Goal: Task Accomplishment & Management: Manage account settings

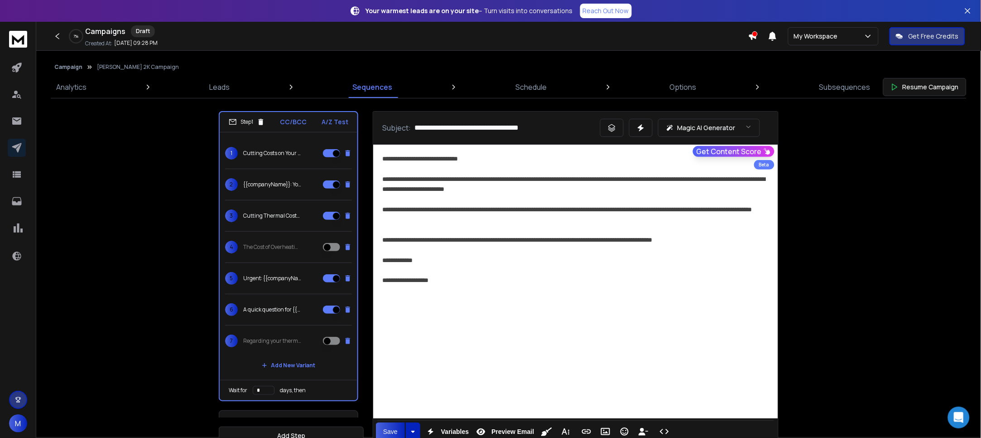
click at [286, 314] on div "6 A quick question for {{firstName}}" at bounding box center [263, 309] width 76 height 13
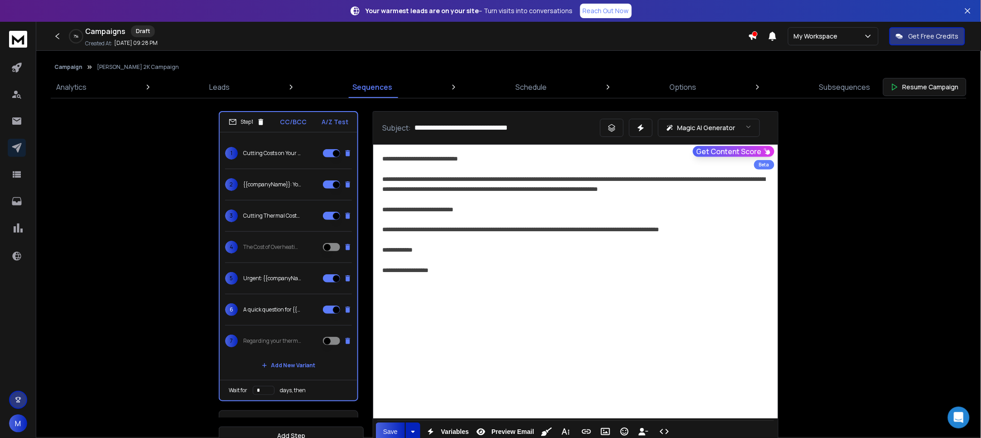
click at [423, 124] on input "**********" at bounding box center [502, 127] width 177 height 11
click at [476, 123] on input "**********" at bounding box center [502, 127] width 177 height 11
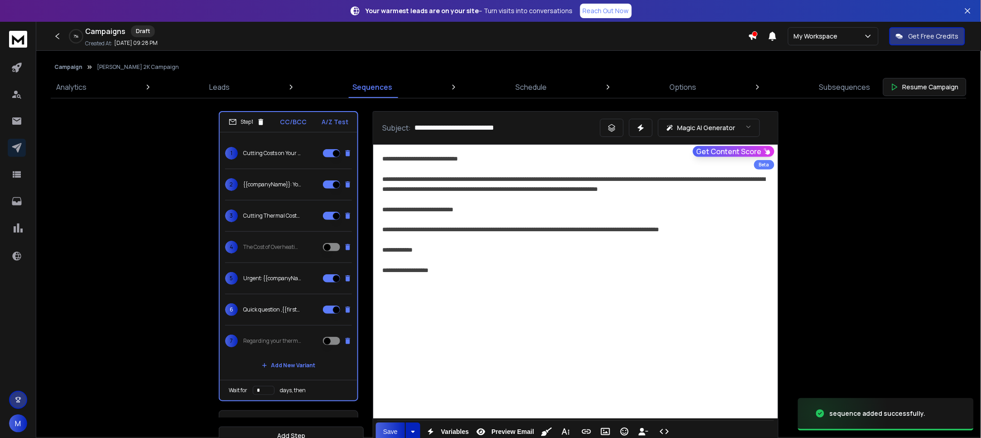
click at [276, 156] on p "Cutting Costs on Your Thermal Strategy" at bounding box center [272, 152] width 58 height 7
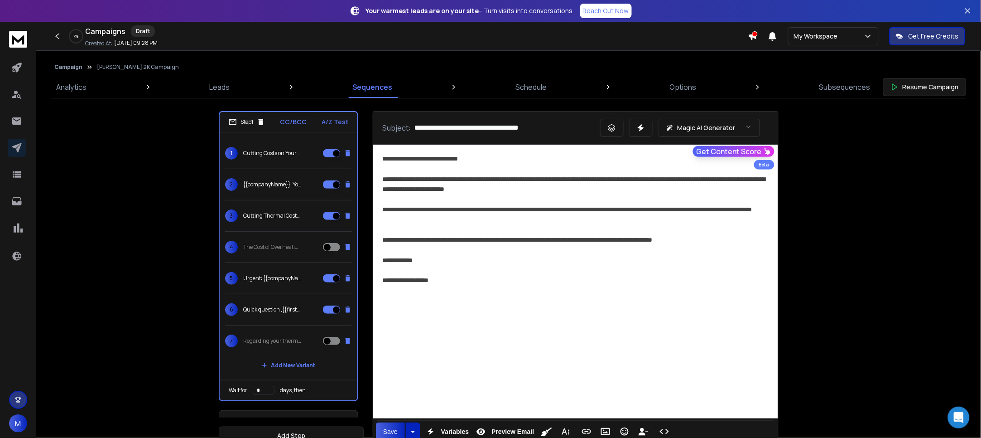
click at [287, 188] on div "2 {{companyName}}: Your Thermal Strategy is Killing Profit" at bounding box center [263, 184] width 76 height 13
click at [287, 220] on div "3 Cutting Thermal Costs: {{firstName}}" at bounding box center [263, 215] width 76 height 13
type input "**********"
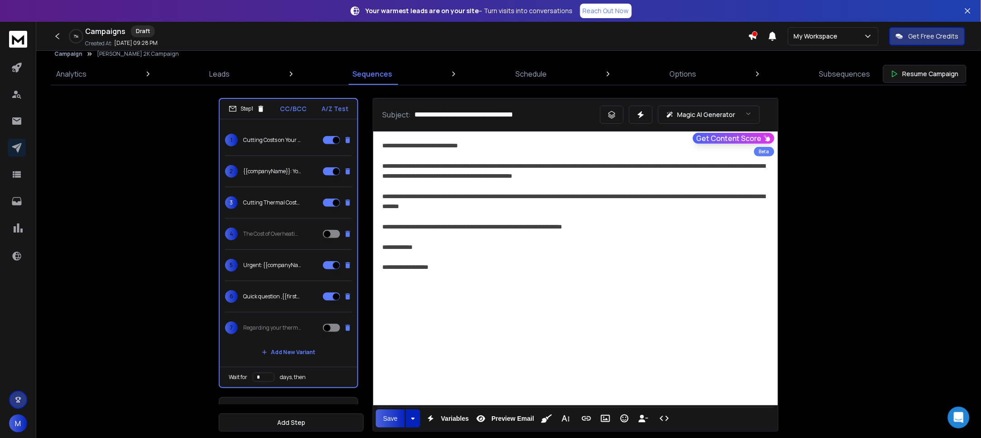
scroll to position [19, 0]
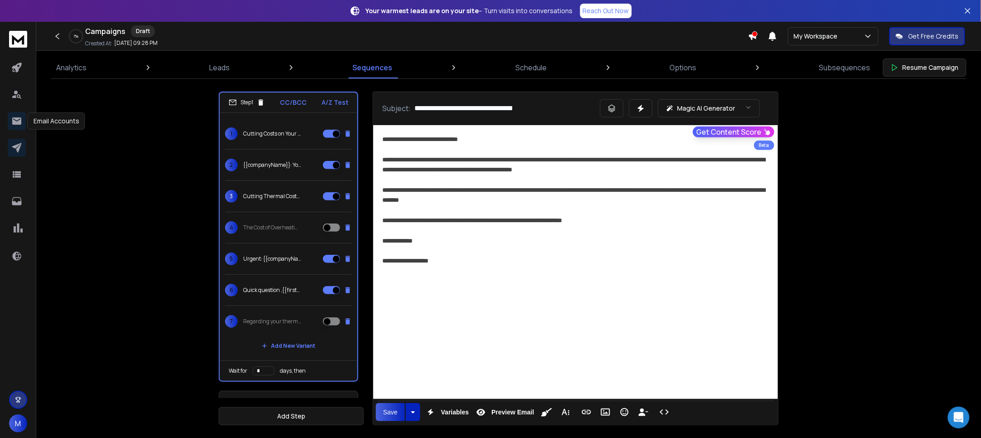
click at [11, 129] on link at bounding box center [17, 121] width 18 height 18
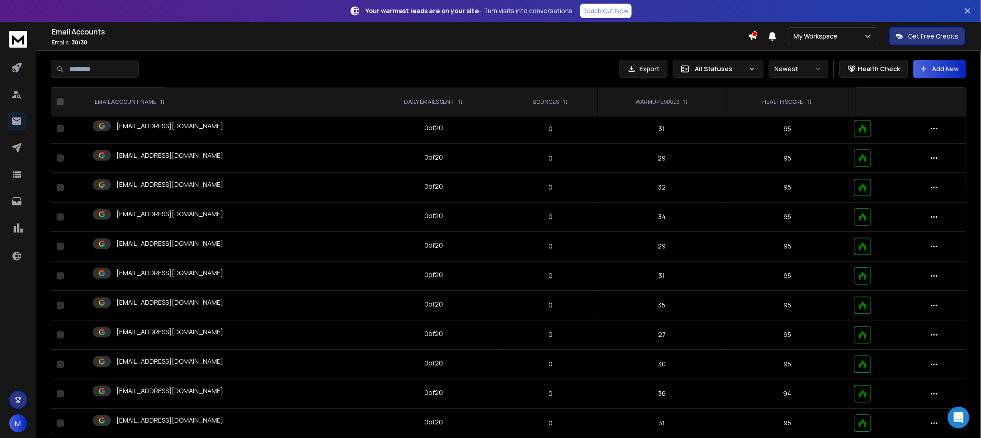
scroll to position [575, 0]
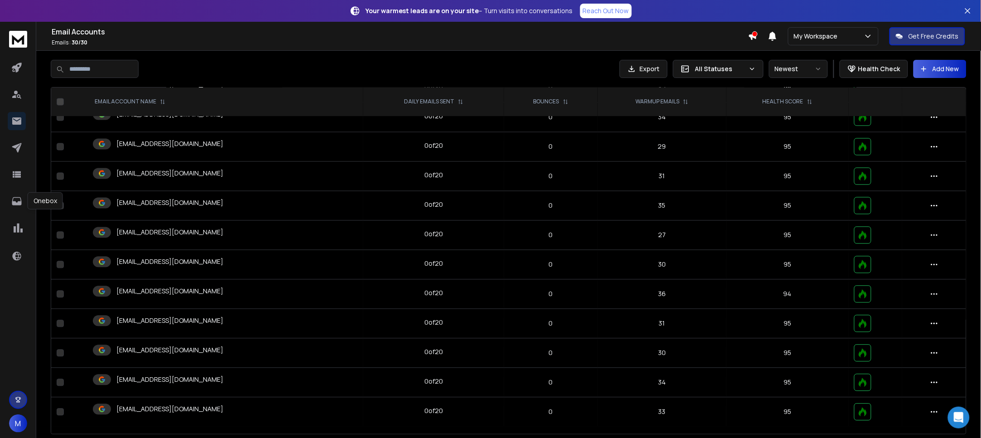
click at [24, 185] on div at bounding box center [18, 175] width 21 height 21
click at [15, 199] on icon at bounding box center [16, 201] width 11 height 11
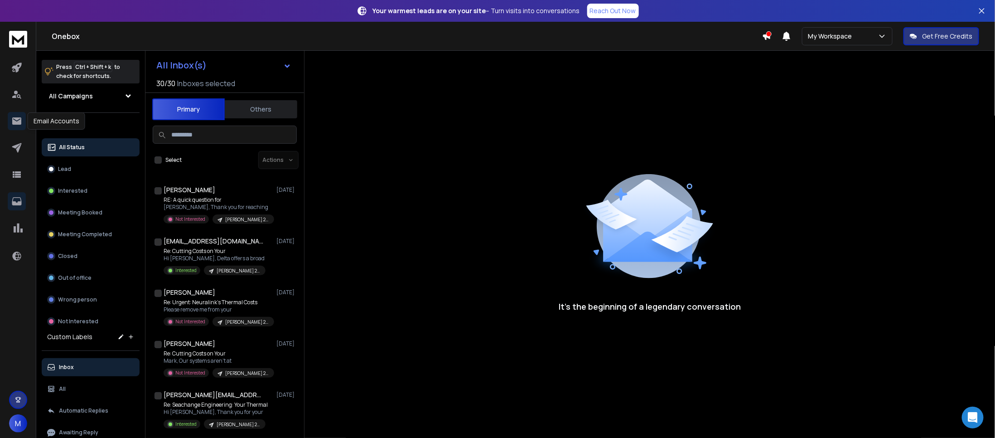
click at [15, 126] on link at bounding box center [17, 121] width 18 height 18
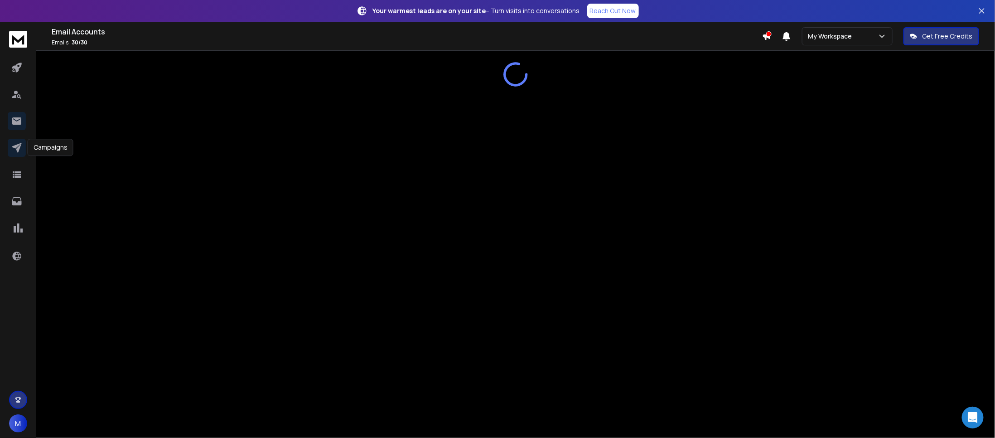
click at [12, 149] on icon at bounding box center [16, 147] width 11 height 11
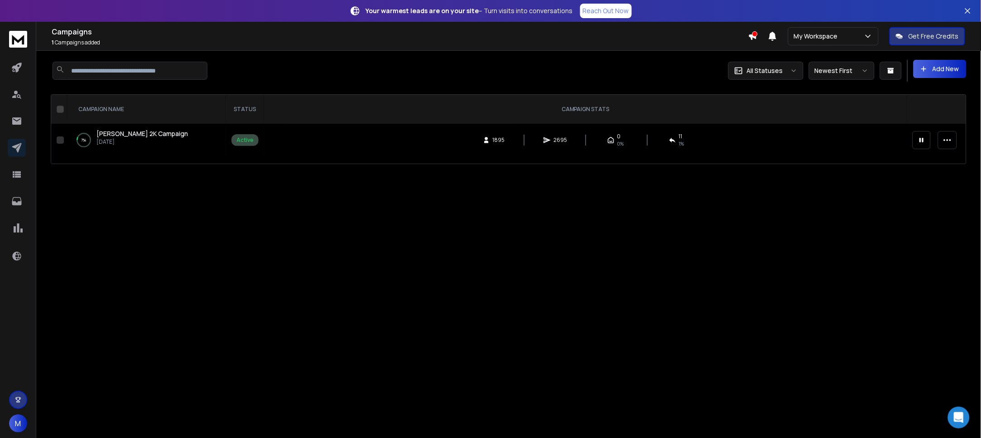
click at [117, 130] on span "[PERSON_NAME] 2K Campaign" at bounding box center [141, 133] width 91 height 9
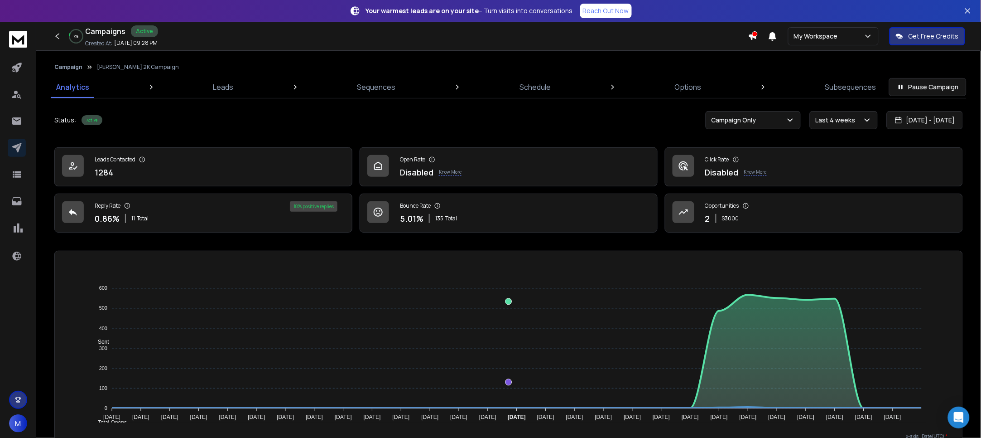
click at [248, 91] on div "Analytics Leads Sequences Schedule Options Subsequences" at bounding box center [466, 87] width 831 height 22
click at [222, 92] on link "Leads" at bounding box center [222, 87] width 31 height 22
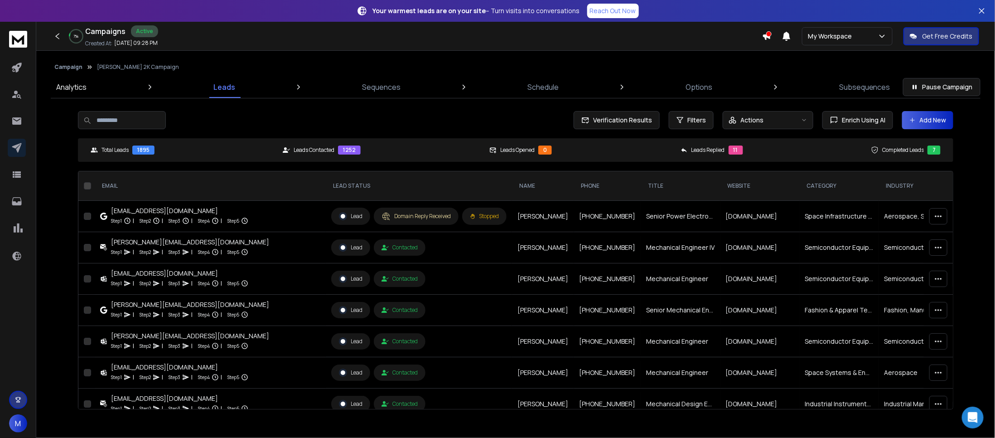
click at [81, 91] on p "Analytics" at bounding box center [71, 87] width 30 height 11
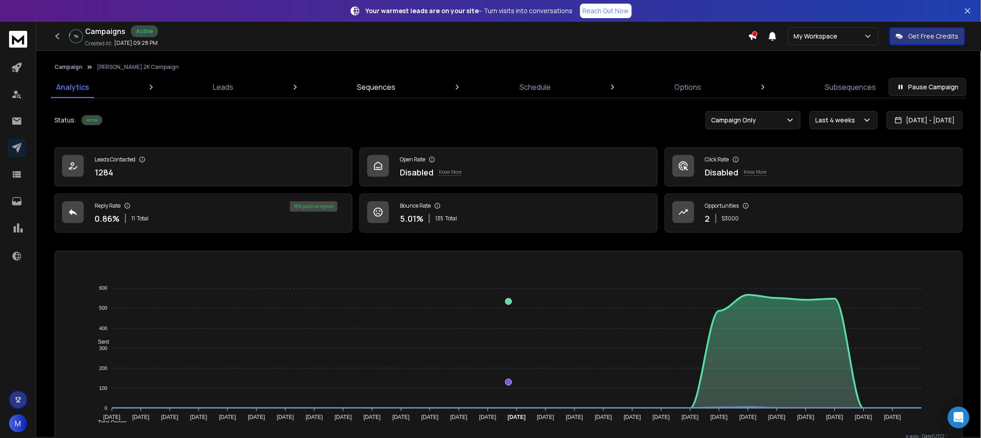
click at [375, 83] on p "Sequences" at bounding box center [376, 87] width 38 height 11
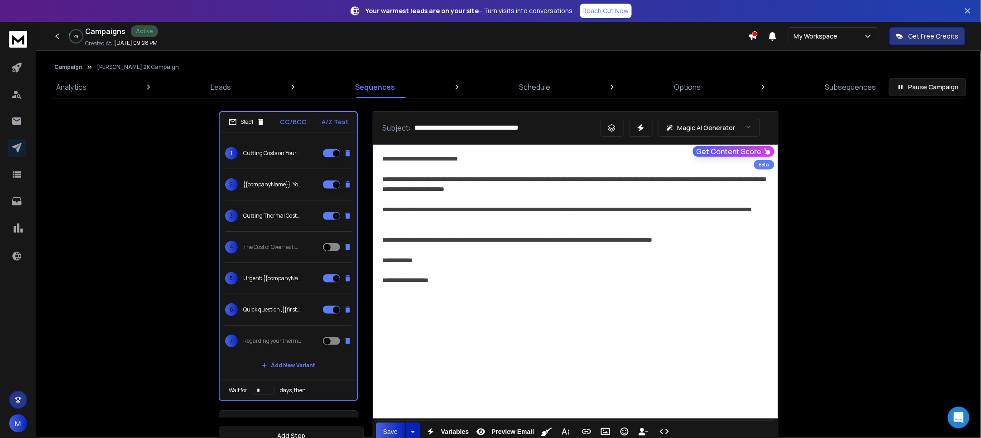
click at [857, 221] on div "Step 1 CC/BCC A/Z Test 1 Cutting Costs on Your Thermal Strategy 2 {{companyName…" at bounding box center [509, 277] width 916 height 341
